Goal: Task Accomplishment & Management: Manage account settings

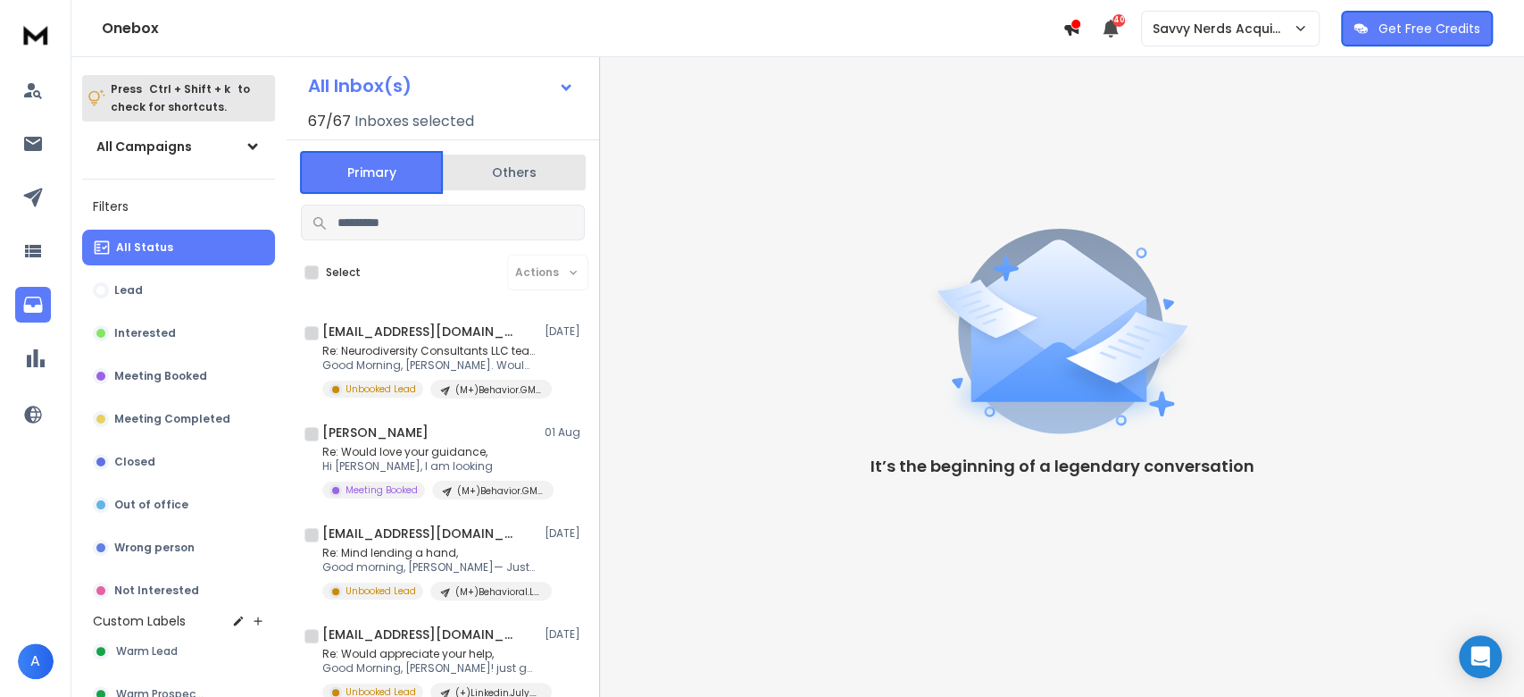
click at [36, 487] on div "A" at bounding box center [35, 348] width 71 height 697
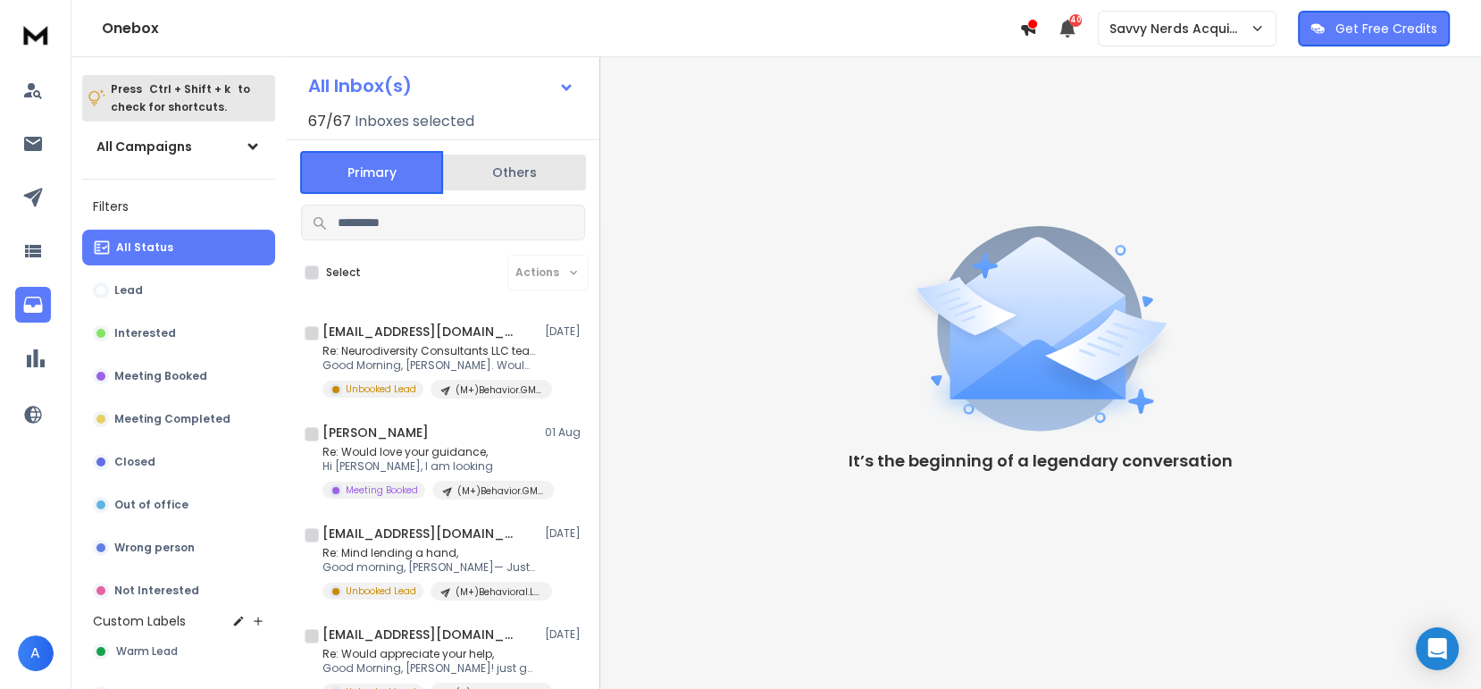
click at [21, 469] on div "A" at bounding box center [35, 344] width 71 height 689
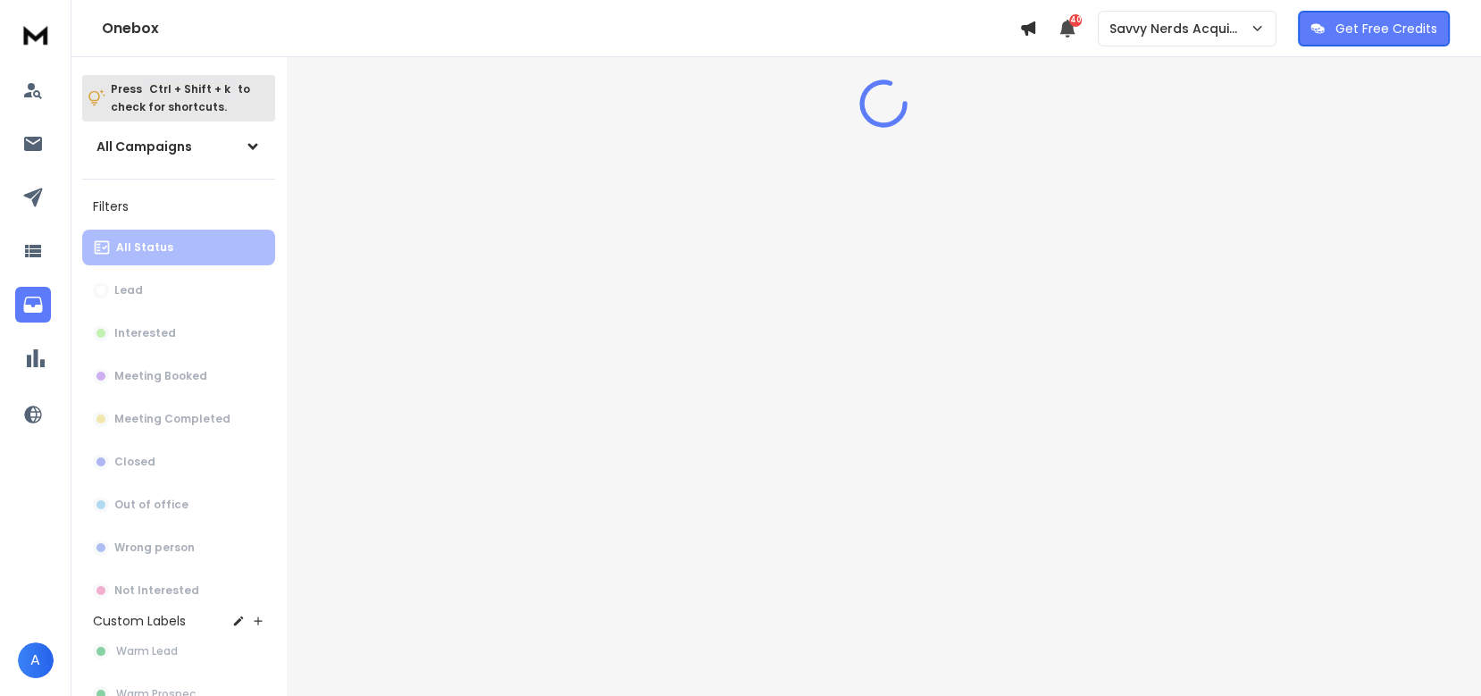
click at [413, 345] on div "Press Ctrl + Shift + k to check for shortcuts. All Campaigns All Campaigns Filt…" at bounding box center [775, 405] width 1409 height 696
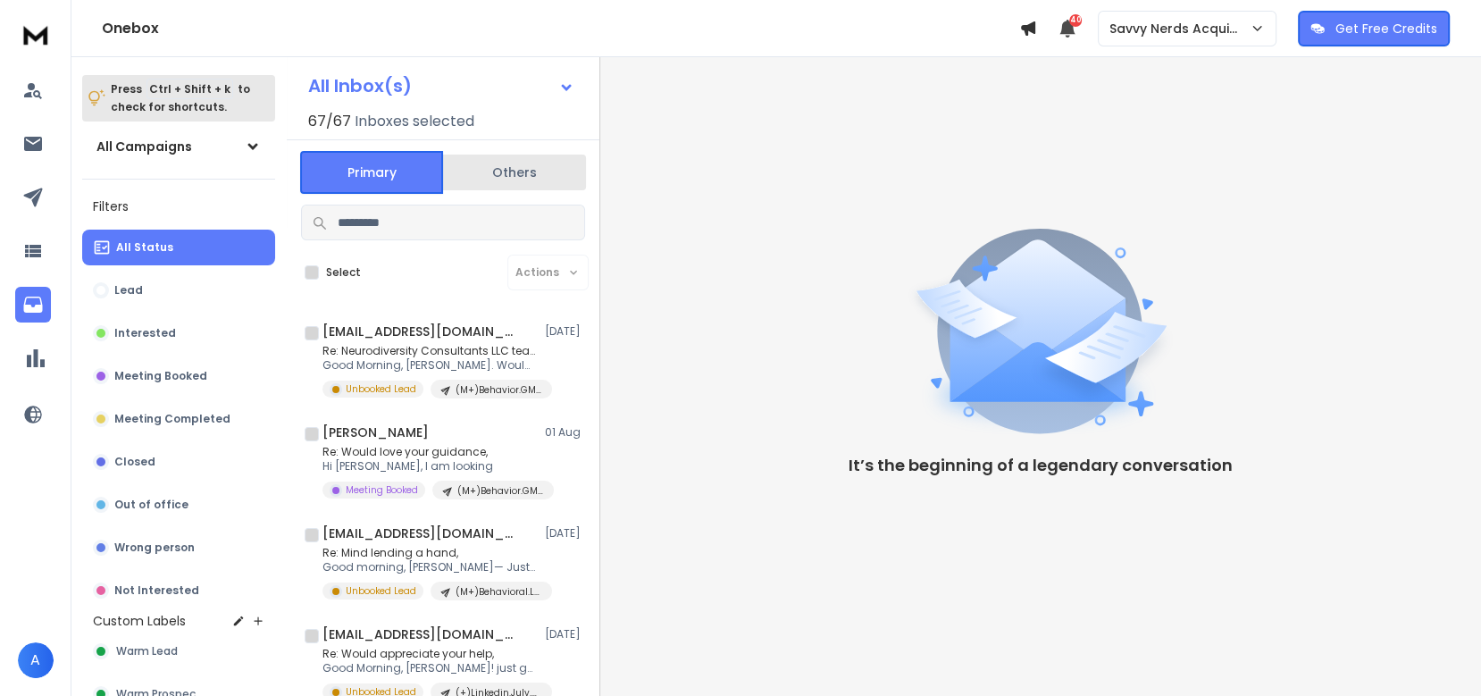
click at [703, 536] on div "It’s the beginning of a legendary conversation" at bounding box center [1040, 352] width 881 height 591
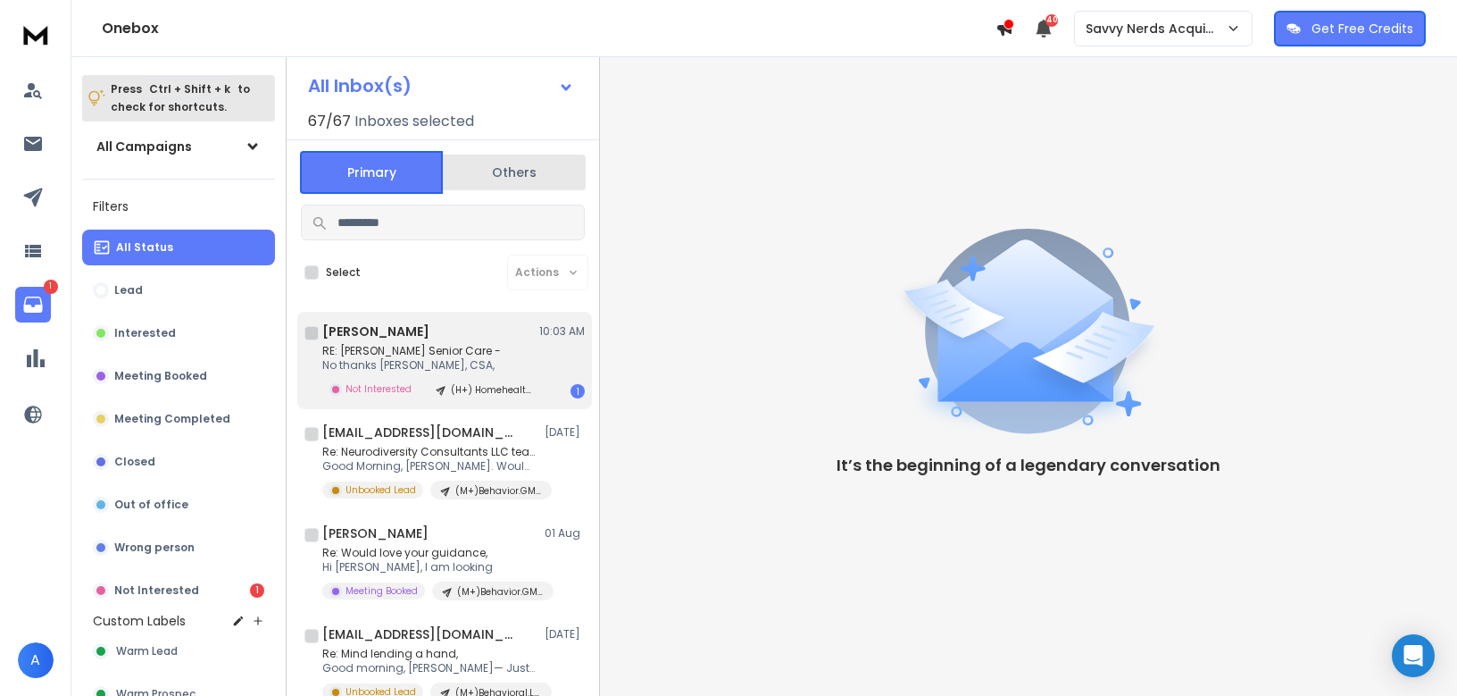
click at [430, 339] on div "Matt Ushler 10:03 AM" at bounding box center [453, 331] width 263 height 18
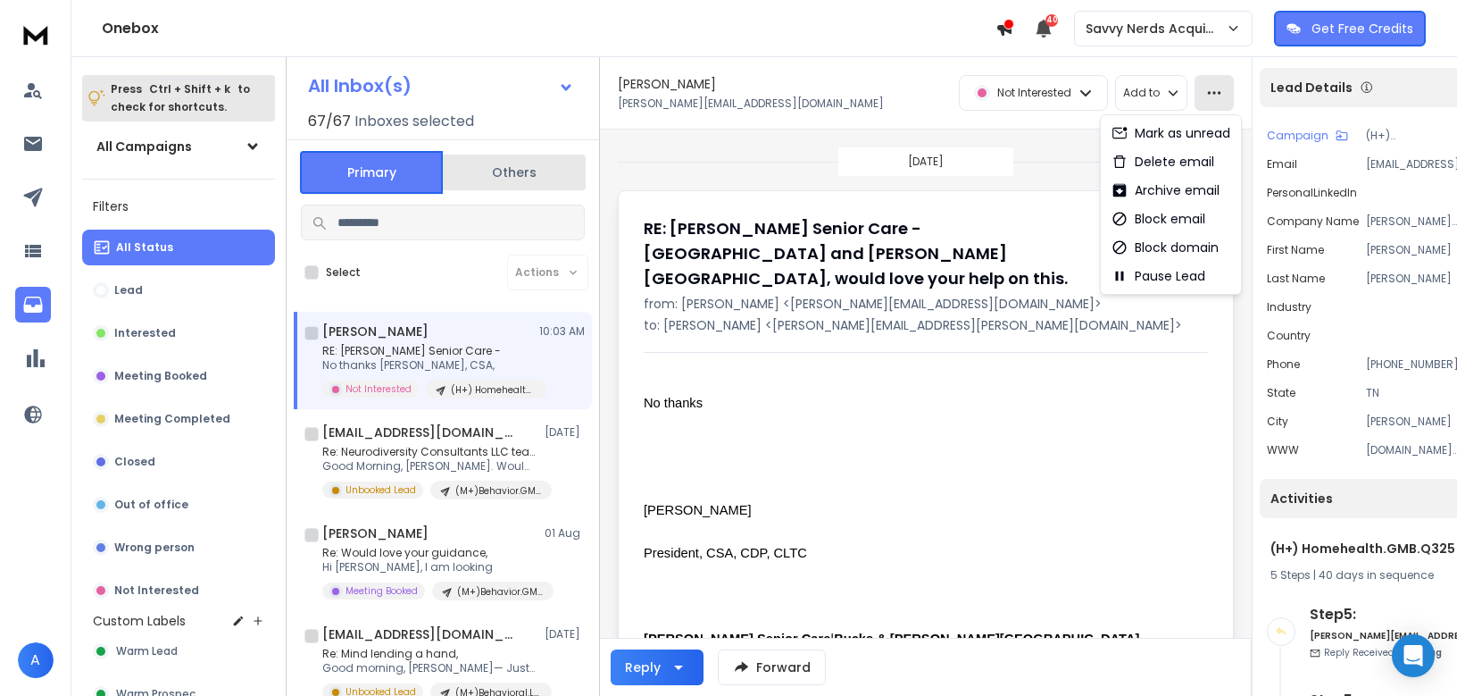
click at [1223, 91] on icon "button" at bounding box center [1214, 93] width 16 height 16
click at [1150, 218] on div "Block email" at bounding box center [1159, 219] width 94 height 18
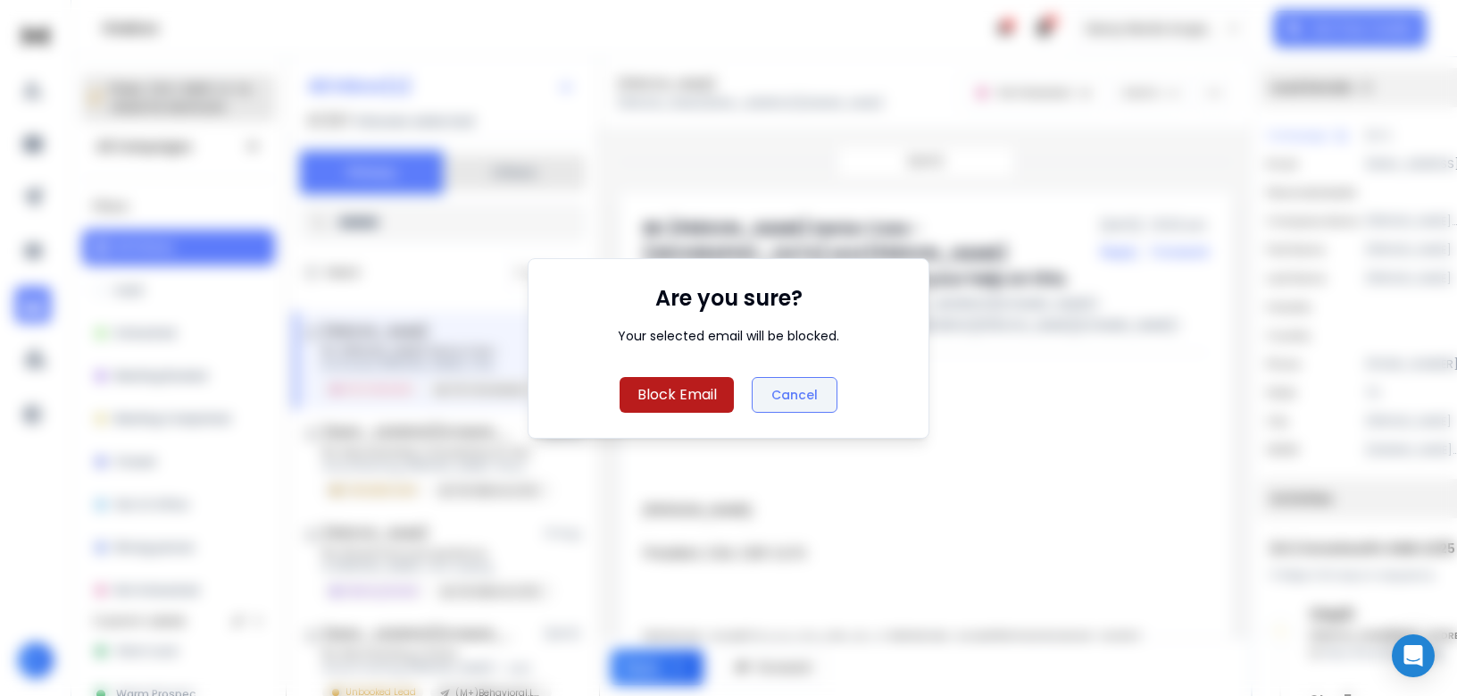
click at [637, 396] on button "Block Email" at bounding box center [677, 395] width 114 height 36
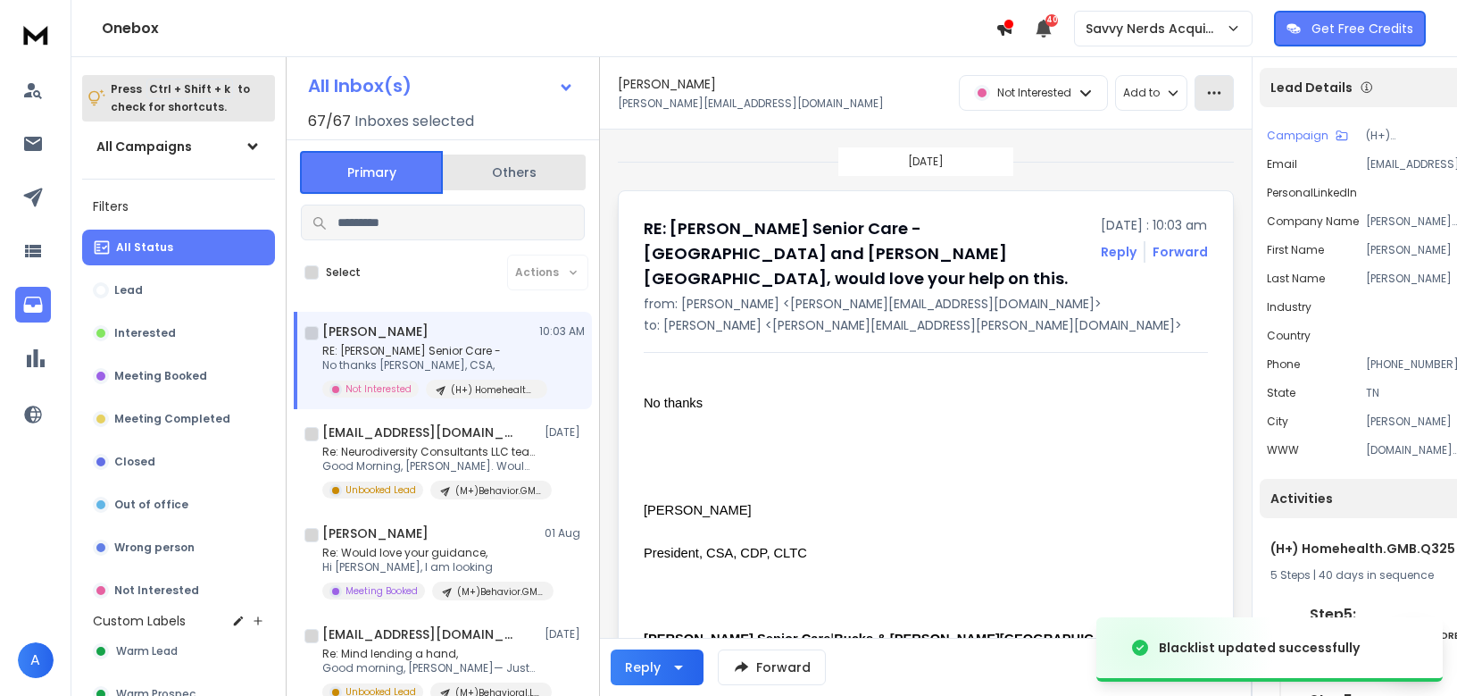
drag, startPoint x: 1250, startPoint y: 84, endPoint x: 1208, endPoint y: 96, distance: 43.5
click at [1208, 96] on div "Matt Ushler Matt Ushler Matt.u@amadaseniorcare.com Not Interested Add to Not In…" at bounding box center [926, 93] width 652 height 72
click at [1208, 96] on button "button" at bounding box center [1214, 93] width 39 height 36
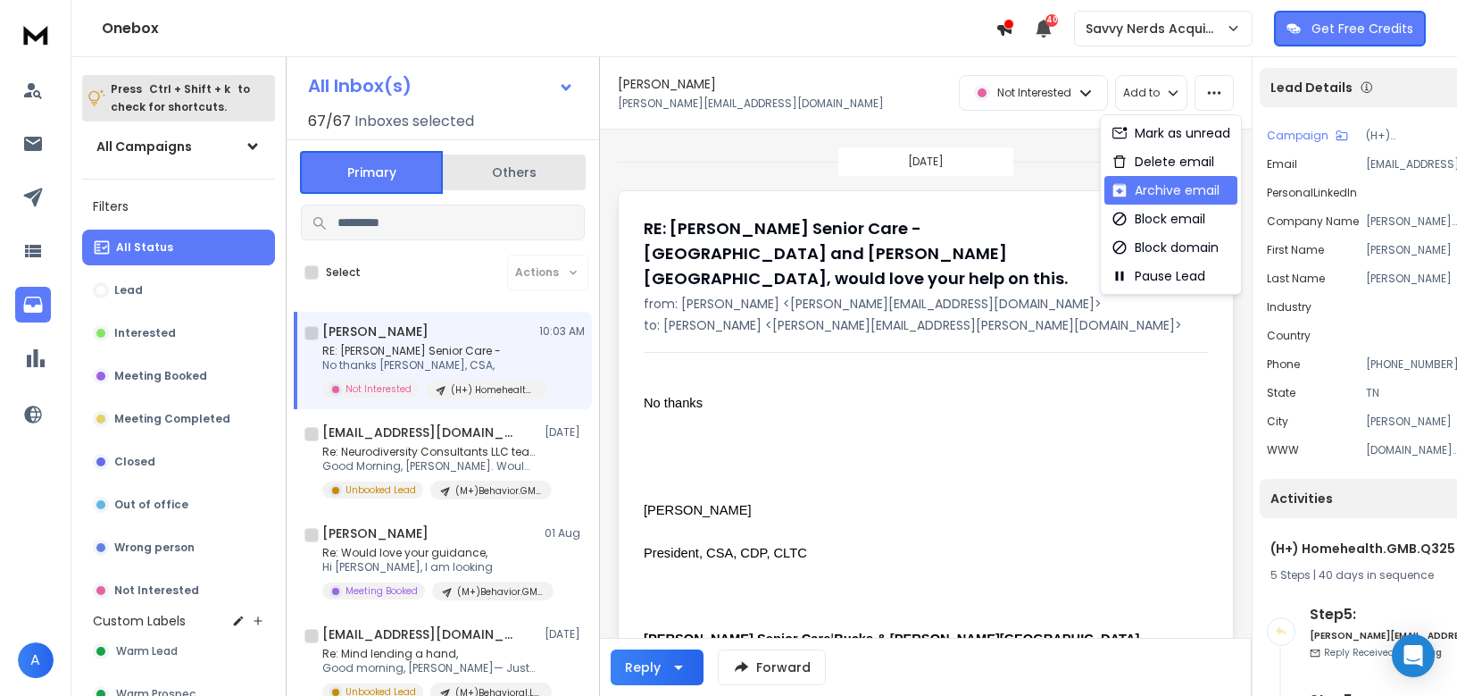
click at [1181, 197] on div "Archive email" at bounding box center [1166, 190] width 108 height 18
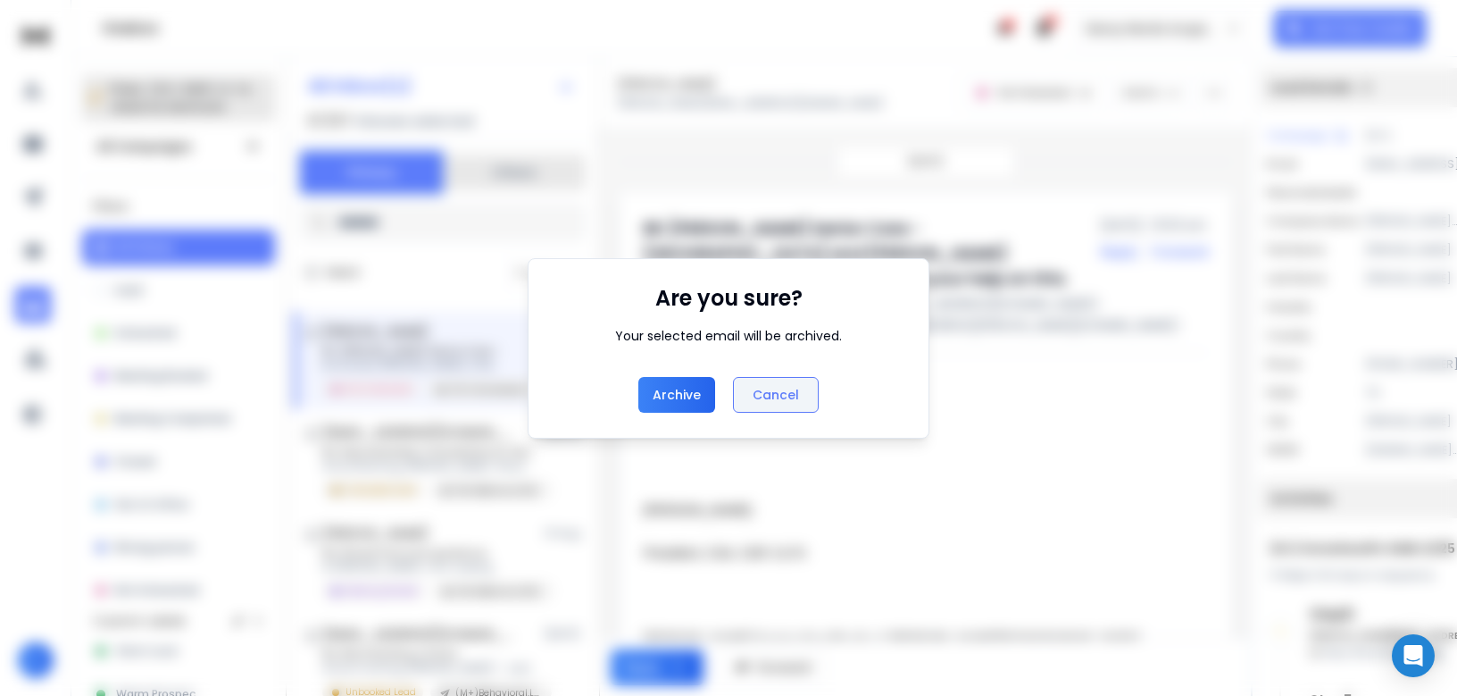
click at [657, 401] on p "archive" at bounding box center [677, 395] width 48 height 18
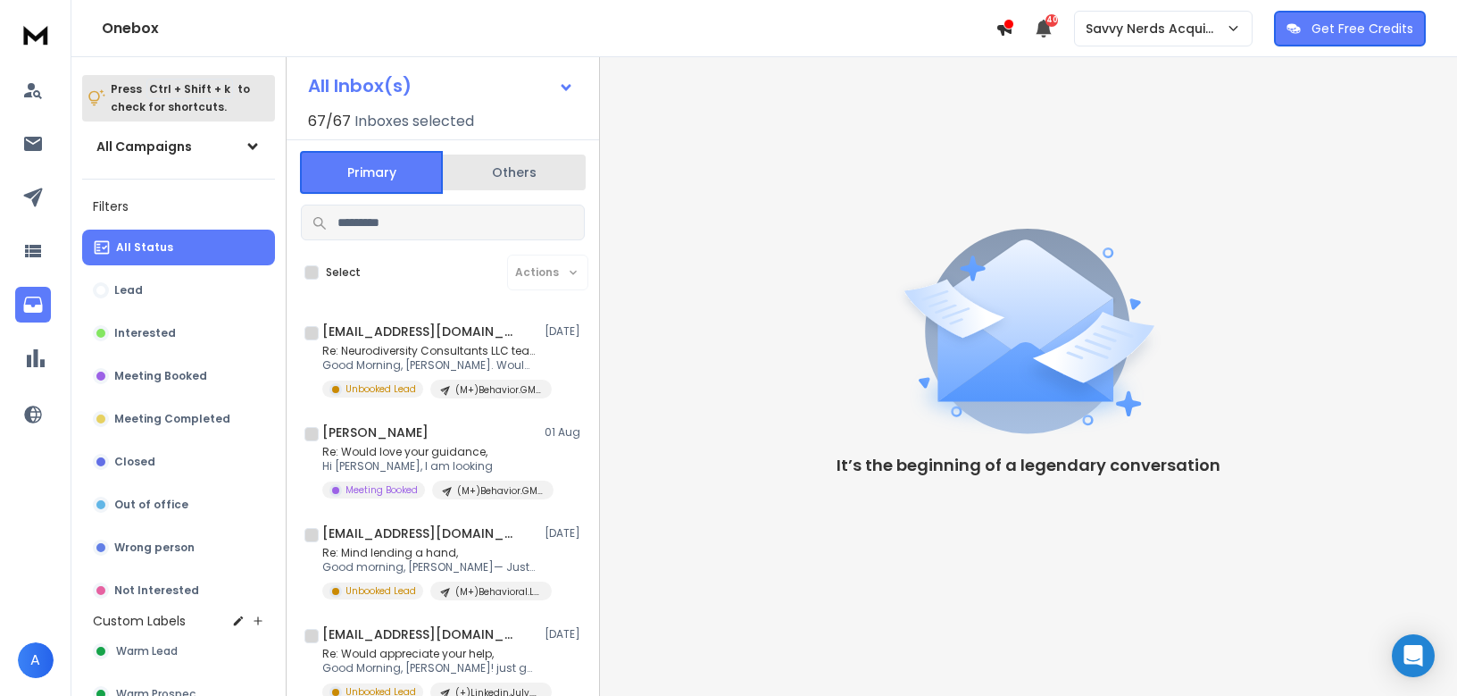
click at [836, 163] on div "It’s the beginning of a legendary conversation" at bounding box center [1028, 352] width 857 height 591
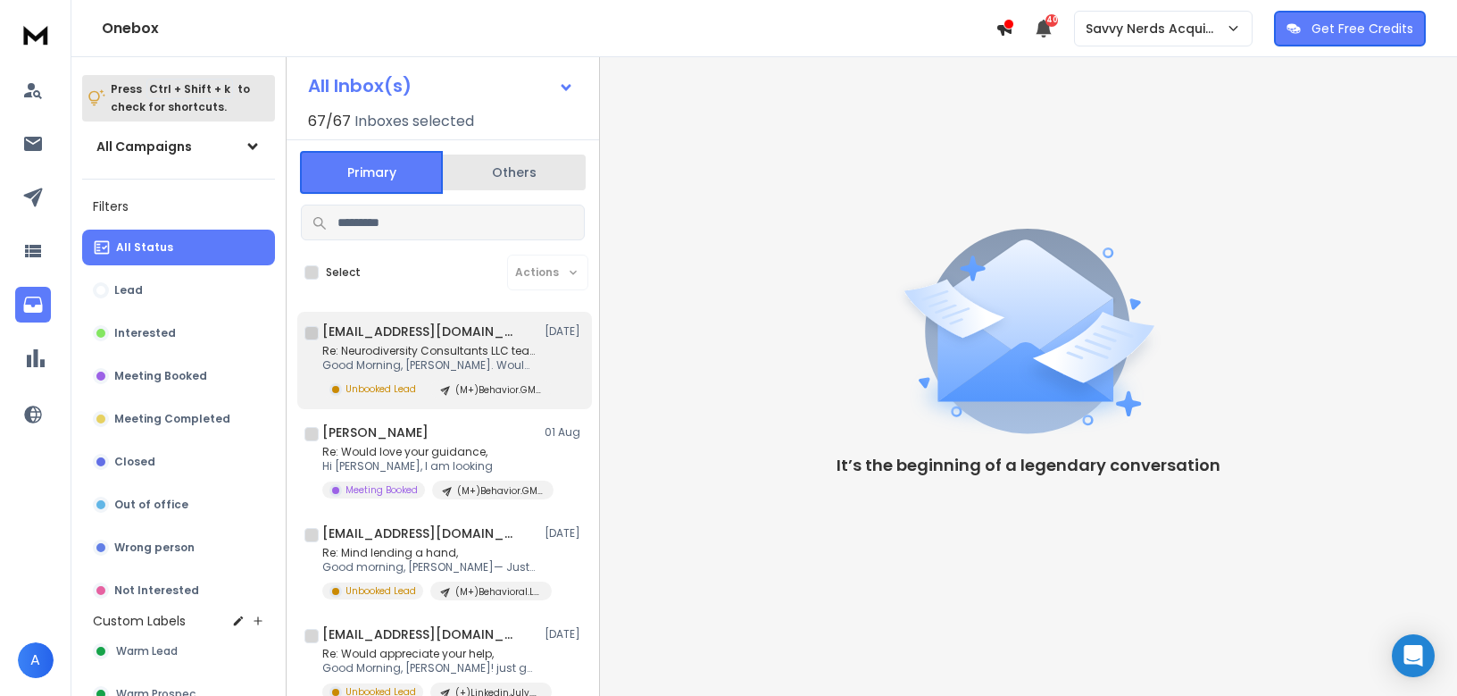
click at [442, 336] on h1 "[EMAIL_ADDRESS][DOMAIN_NAME]" at bounding box center [420, 331] width 196 height 18
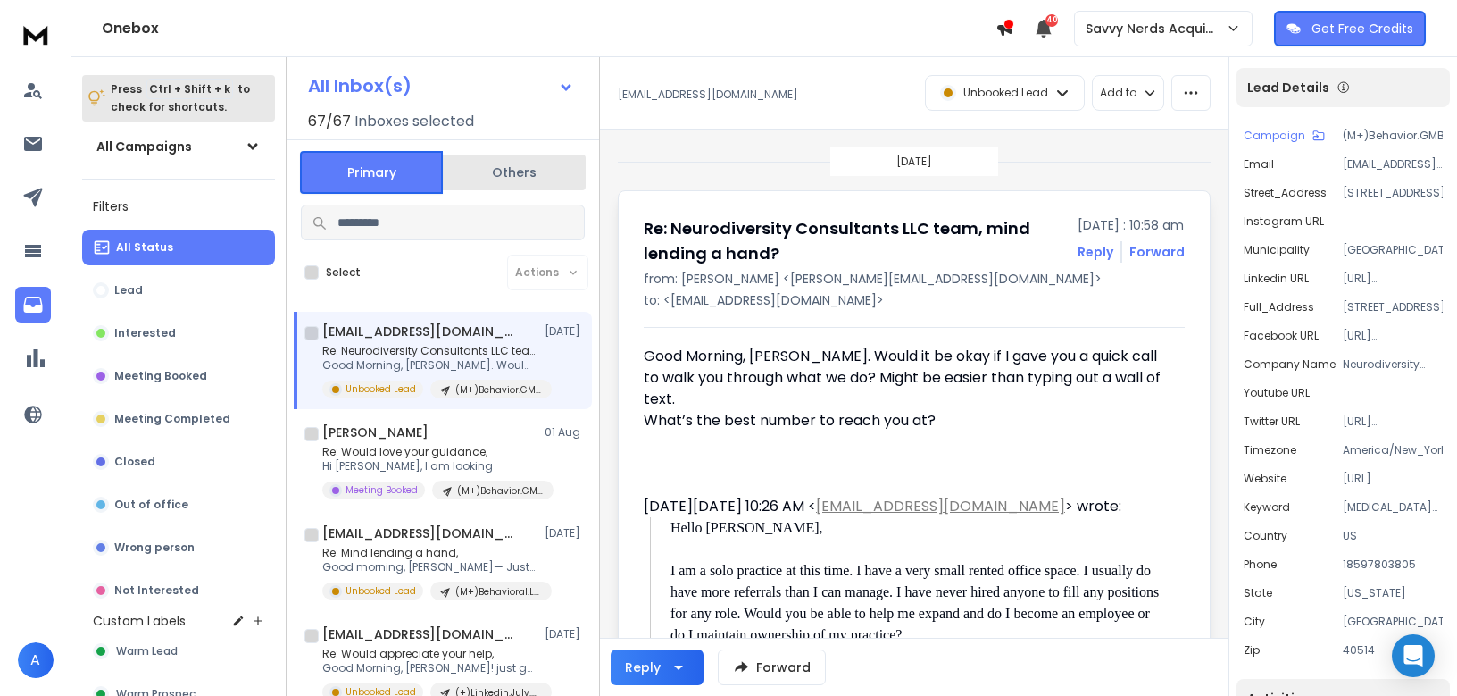
click at [1350, 564] on p "18597803805" at bounding box center [1393, 564] width 100 height 14
click at [812, 363] on div "Good Morning, Jessica. Would it be okay if I gave you a quick call to walk you …" at bounding box center [905, 378] width 522 height 64
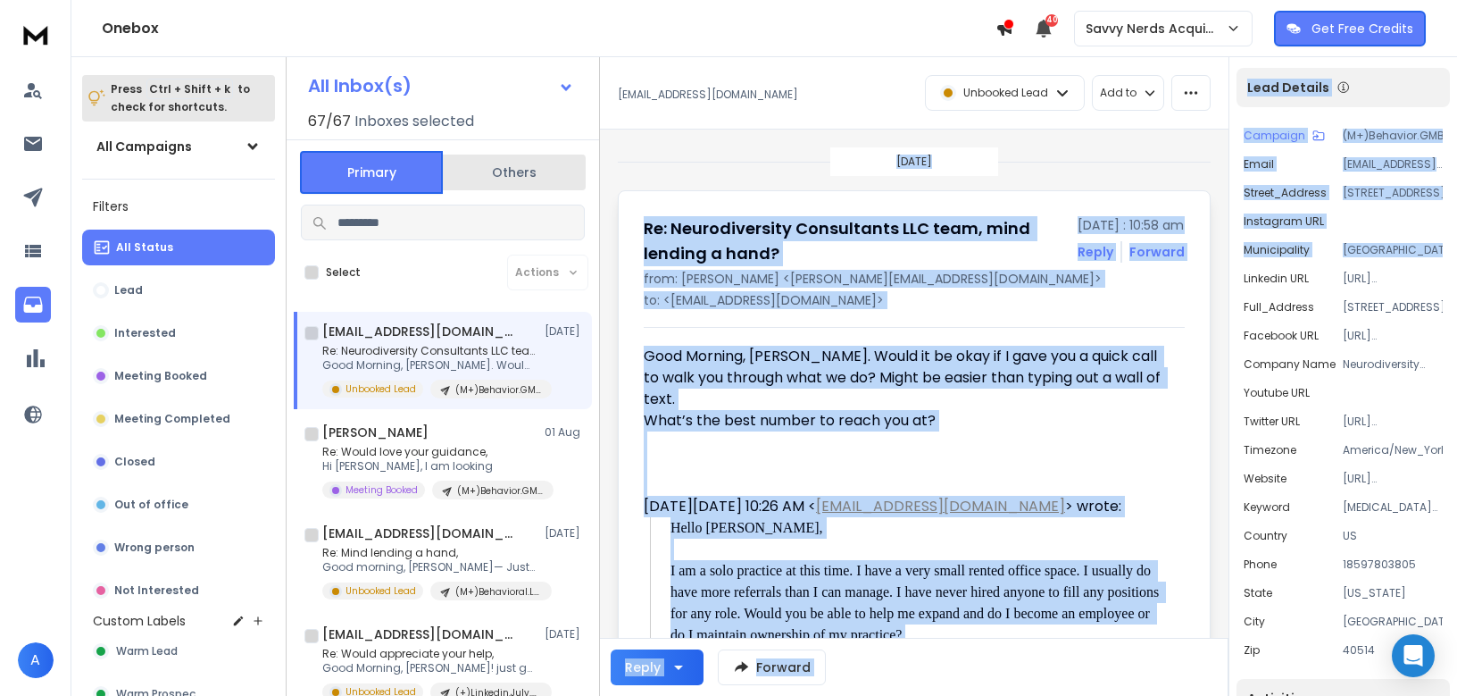
drag, startPoint x: 1229, startPoint y: 270, endPoint x: 1212, endPoint y: 96, distance: 175.0
click at [1212, 96] on div "All Inbox(s) 67 / 67 Inboxes selected Primary Others Select Actions drjessica@n…" at bounding box center [872, 405] width 1172 height 696
click at [1121, 379] on div "Good Morning, Jessica. Would it be okay if I gave you a quick call to walk you …" at bounding box center [905, 378] width 522 height 64
